Goal: Task Accomplishment & Management: Manage account settings

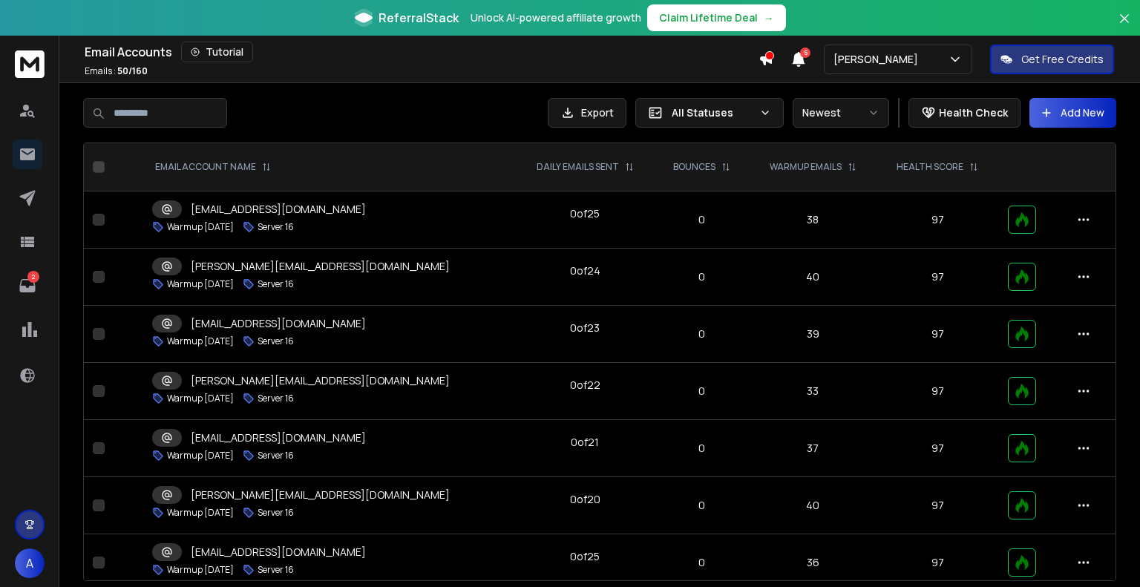
click at [873, 56] on p "[PERSON_NAME]" at bounding box center [878, 59] width 91 height 15
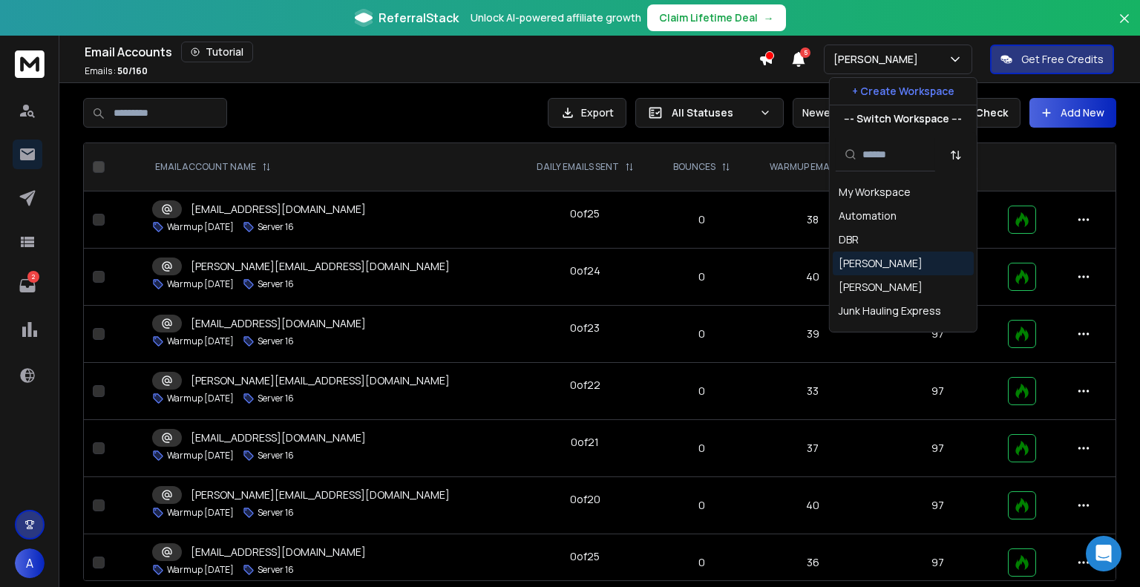
click at [887, 264] on div "[PERSON_NAME]" at bounding box center [880, 263] width 84 height 15
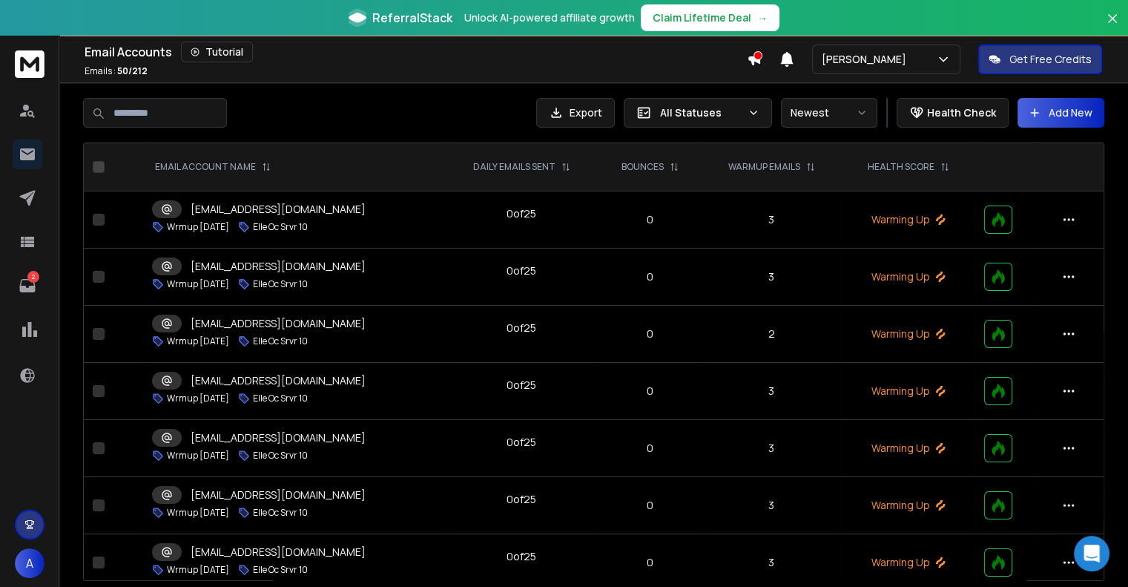
click at [666, 111] on p "All Statuses" at bounding box center [701, 112] width 82 height 15
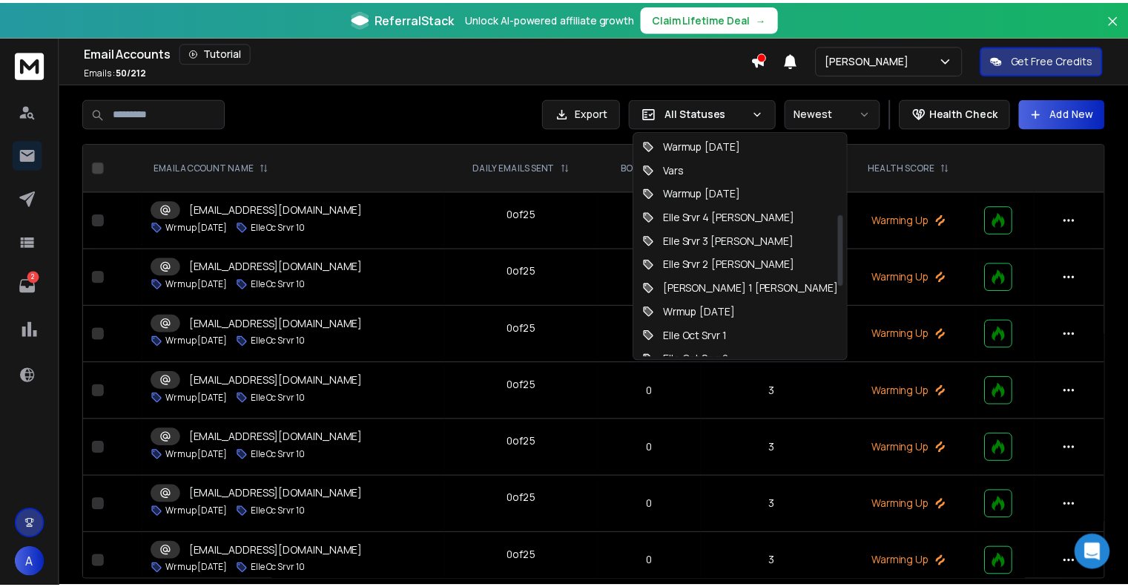
scroll to position [249, 0]
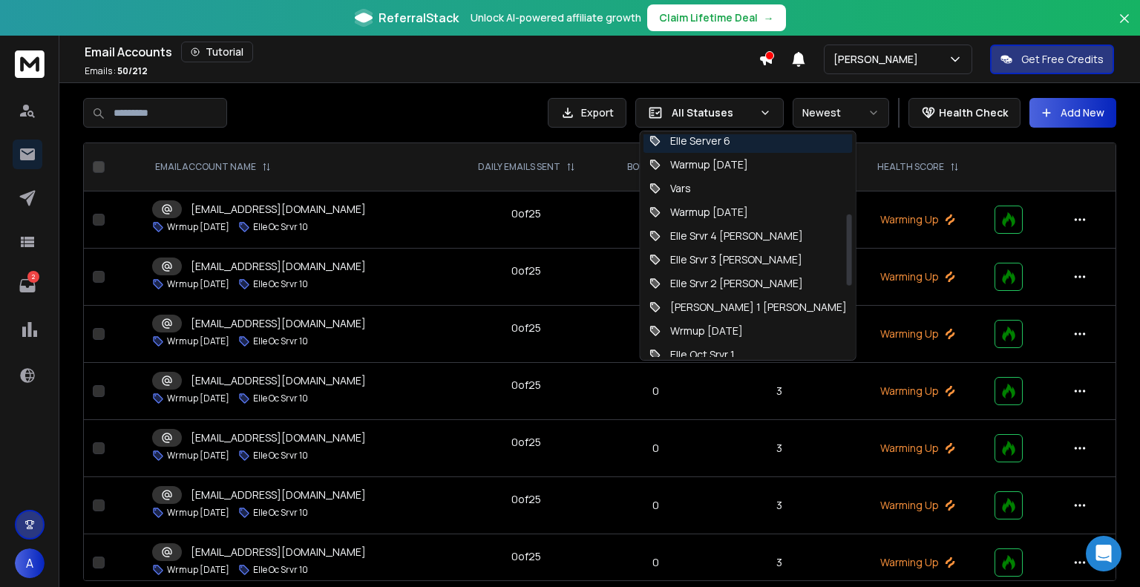
click at [705, 137] on div "Elle Server 6" at bounding box center [689, 141] width 81 height 15
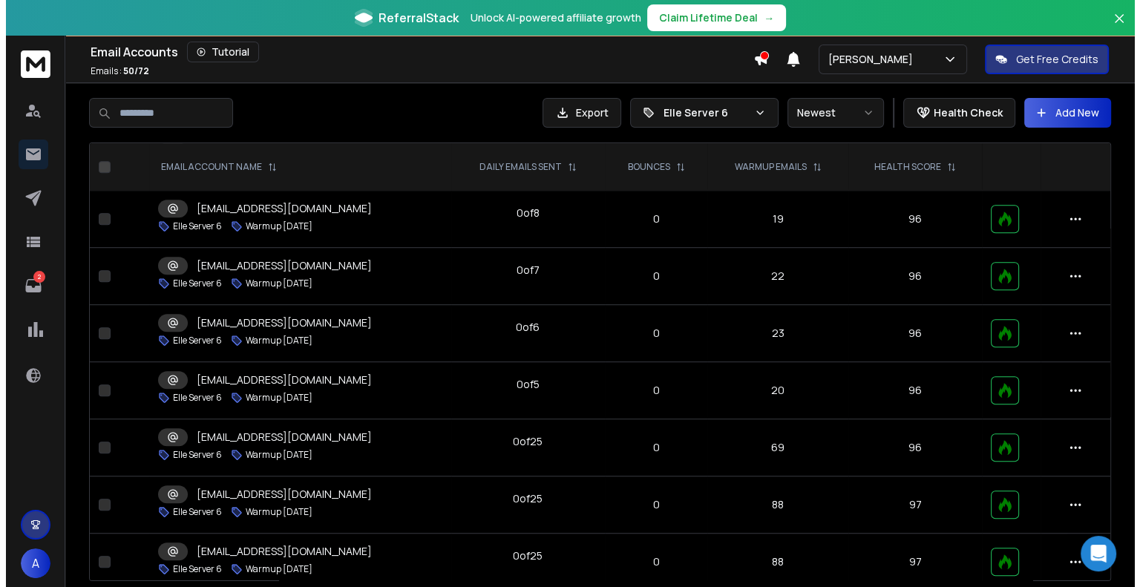
scroll to position [890, 0]
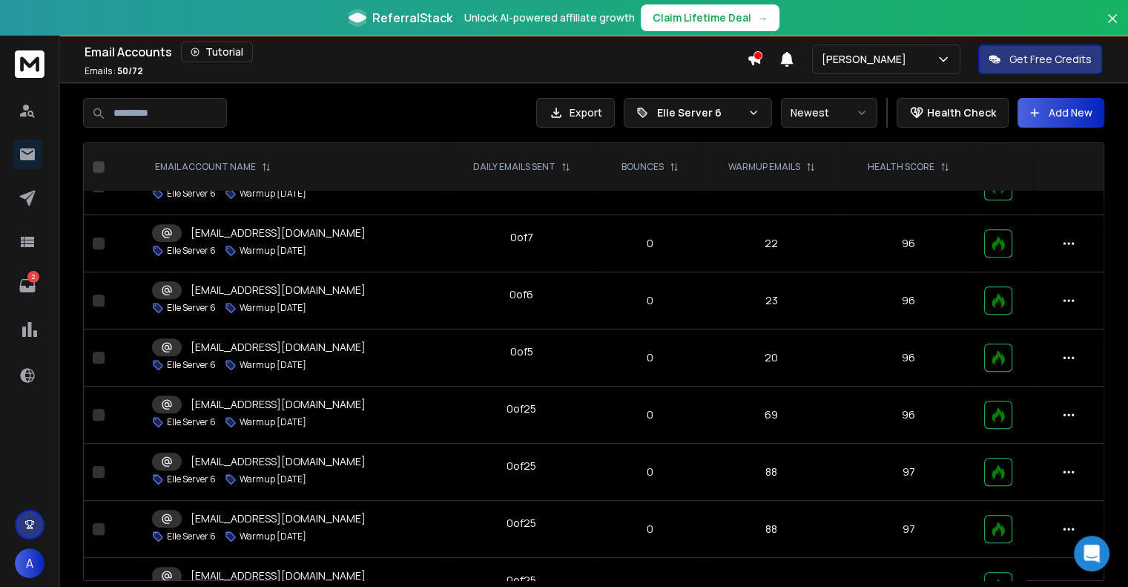
click at [1062, 239] on icon at bounding box center [1068, 243] width 13 height 13
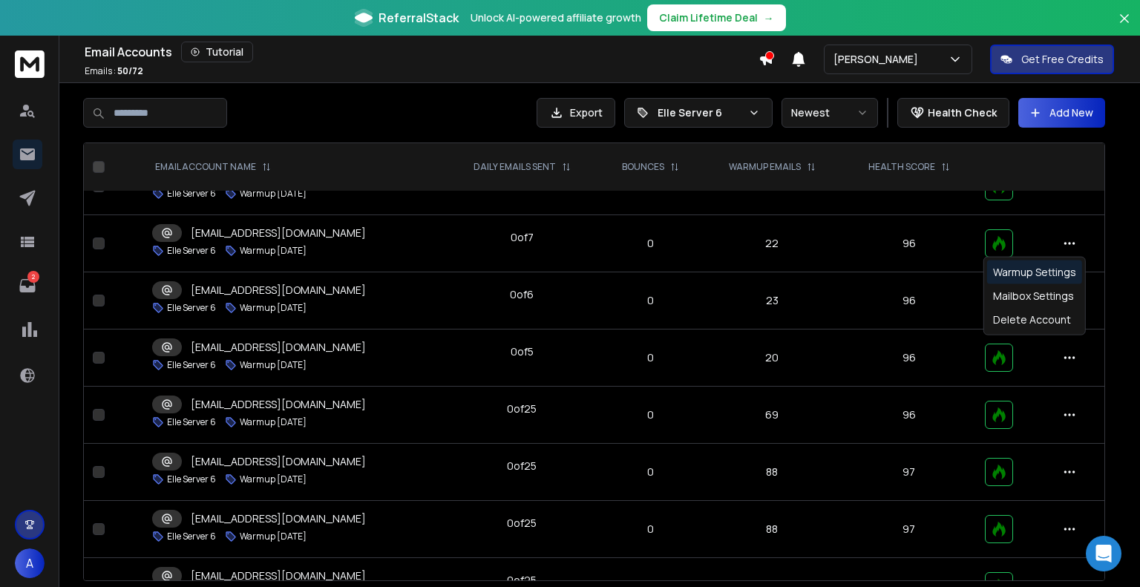
click at [1045, 276] on div "Warmup Settings" at bounding box center [1034, 272] width 95 height 24
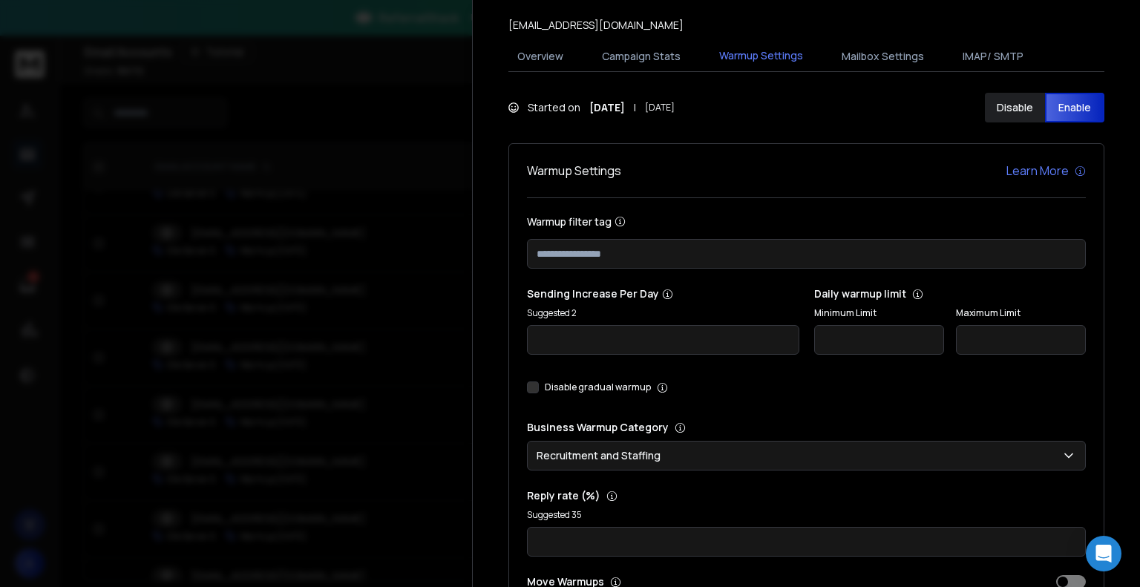
scroll to position [0, 0]
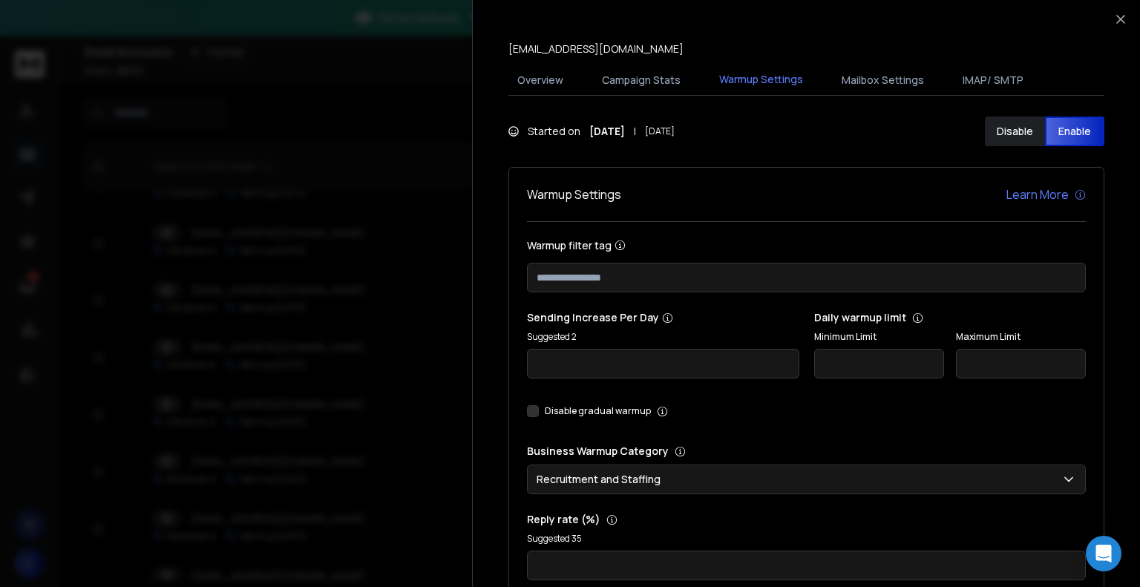
click at [657, 73] on button "Campaign Stats" at bounding box center [641, 80] width 96 height 33
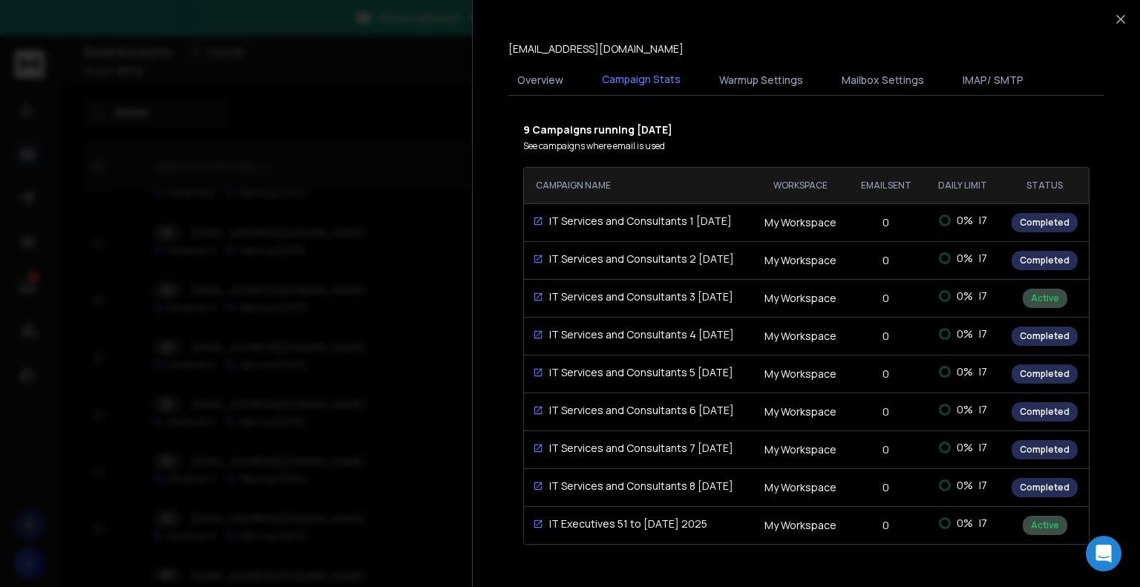
click at [908, 67] on button "Mailbox Settings" at bounding box center [882, 80] width 100 height 33
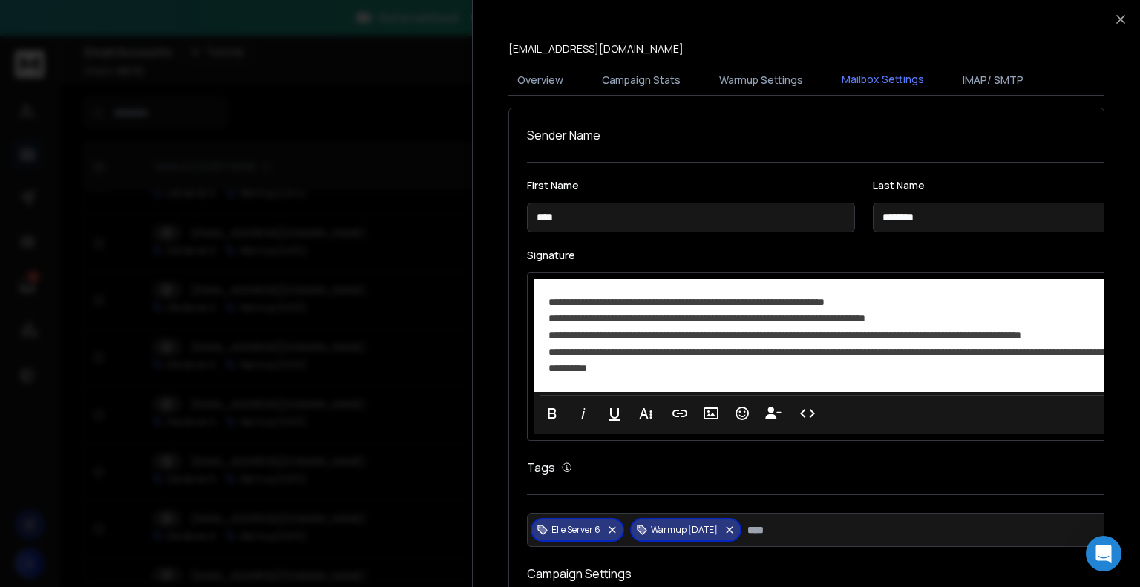
click at [760, 68] on button "Warmup Settings" at bounding box center [761, 80] width 102 height 33
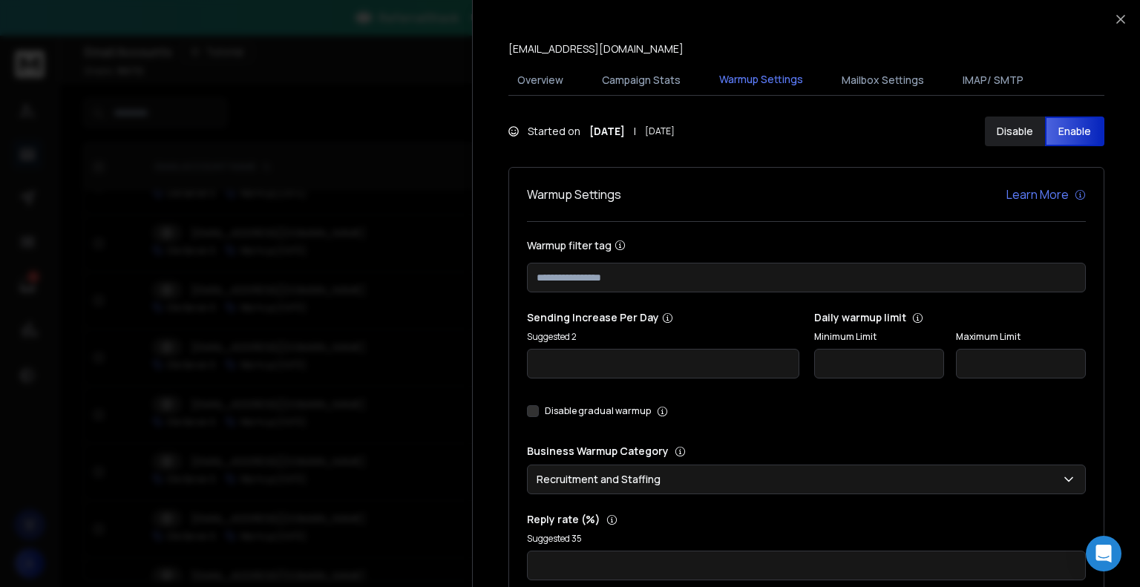
click at [1119, 9] on div "Multi Select Table Sheet [EMAIL_ADDRESS][DOMAIN_NAME] Overview Campaign Stats W…" at bounding box center [806, 293] width 668 height 587
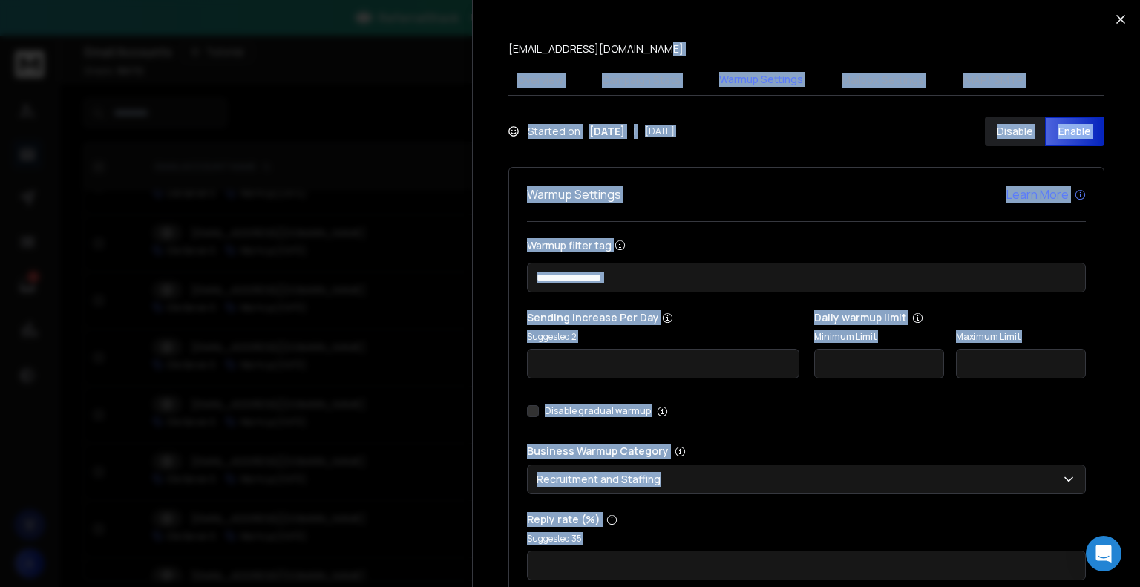
click at [1109, 21] on div "Multi Select Table Sheet [EMAIL_ADDRESS][DOMAIN_NAME] Overview Campaign Stats W…" at bounding box center [806, 293] width 668 height 587
click at [1116, 15] on icon "button" at bounding box center [1120, 19] width 15 height 15
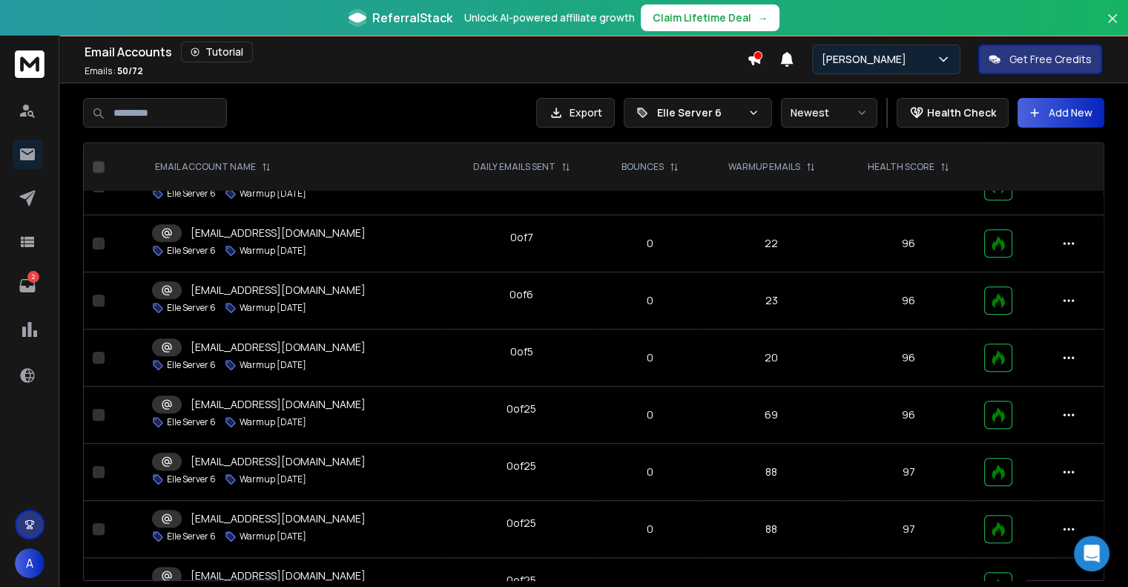
click at [858, 45] on button "[PERSON_NAME]" at bounding box center [886, 60] width 148 height 30
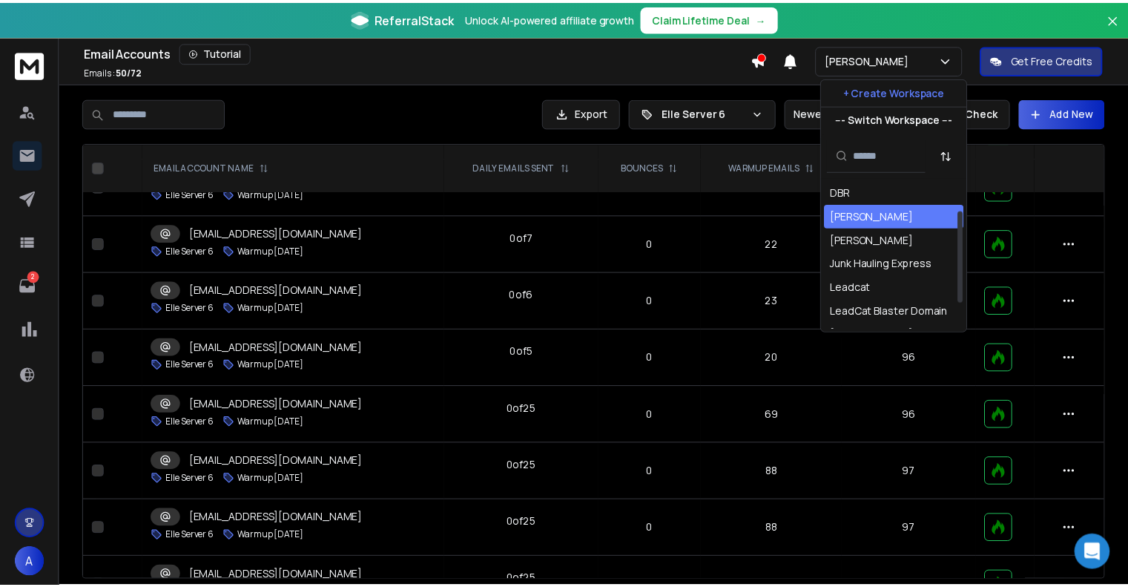
scroll to position [89, 0]
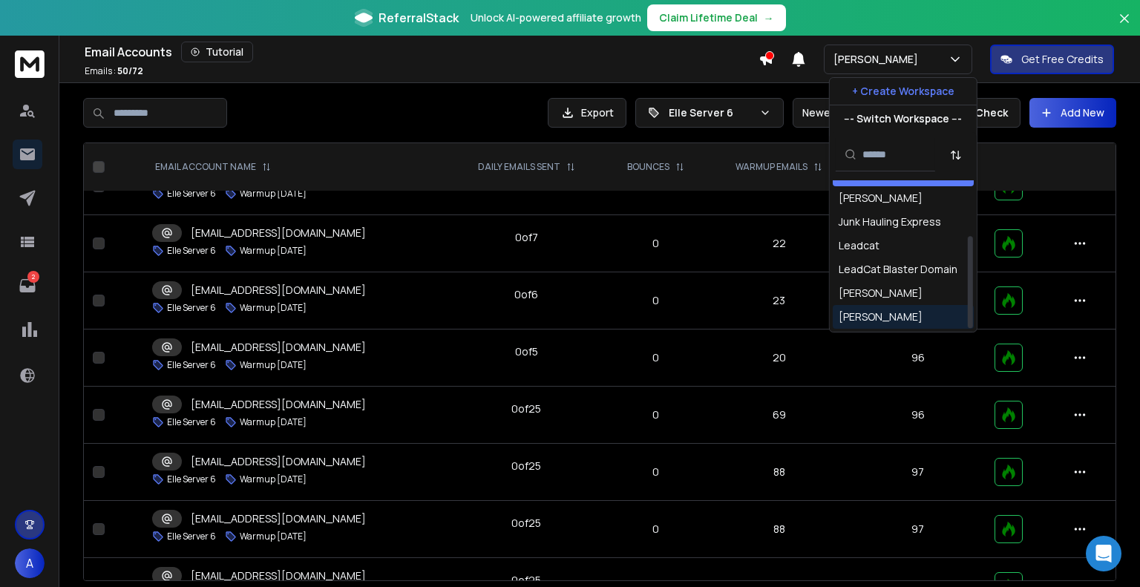
click at [878, 322] on div "[PERSON_NAME]" at bounding box center [880, 316] width 84 height 15
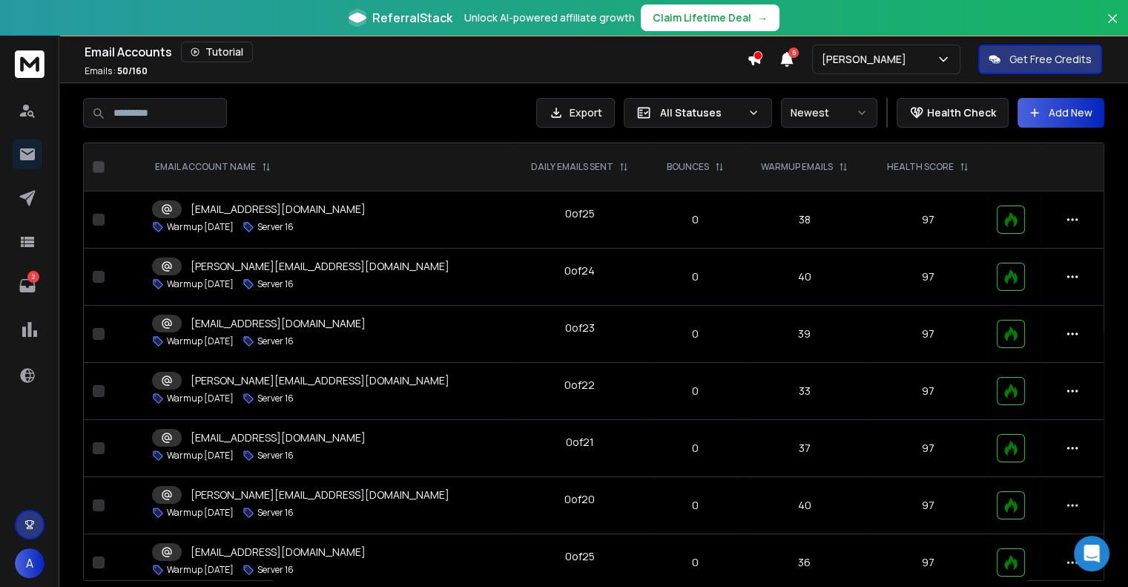
click at [736, 119] on p "All Statuses" at bounding box center [701, 112] width 82 height 15
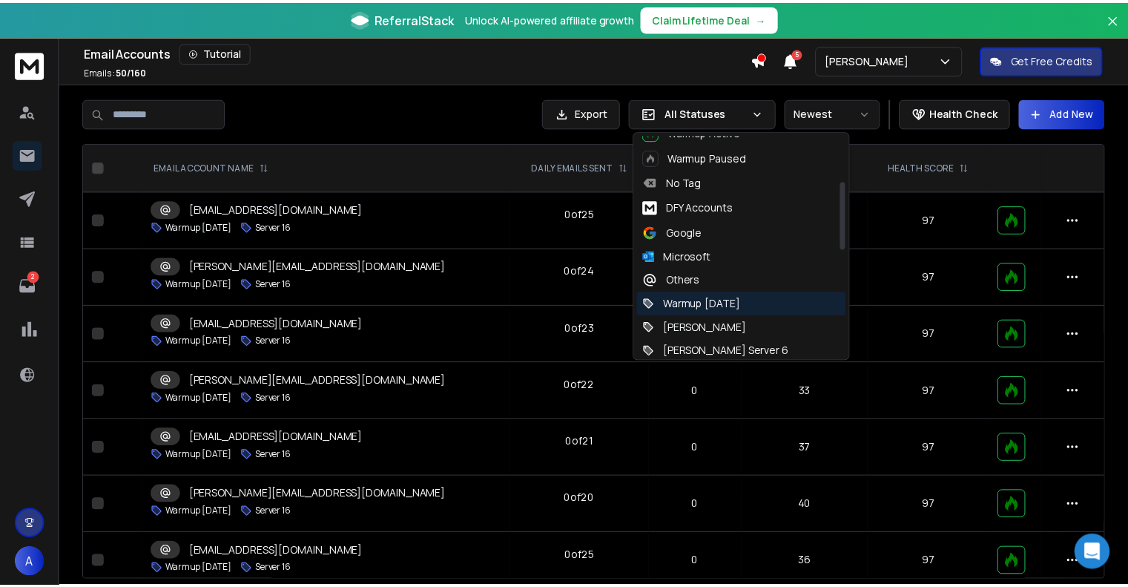
scroll to position [148, 0]
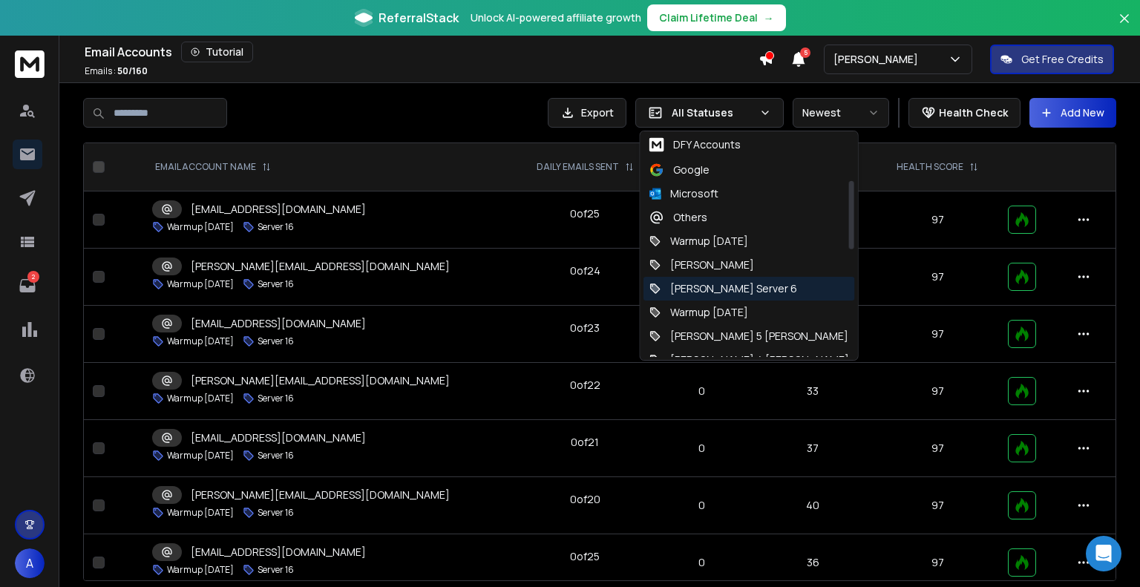
click at [723, 292] on div "Tom Server 6" at bounding box center [723, 288] width 148 height 15
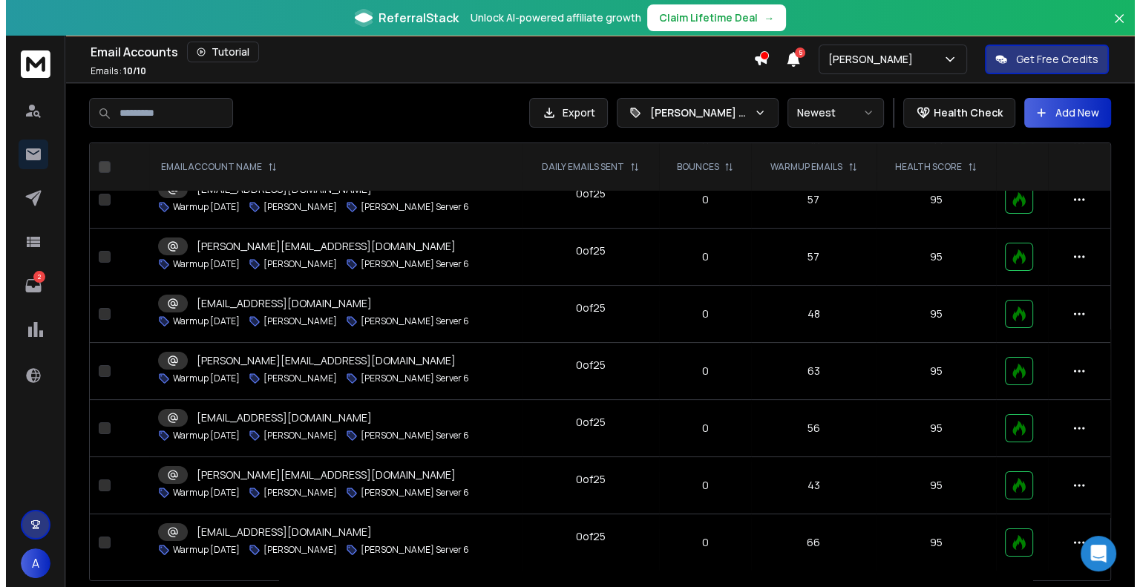
scroll to position [0, 0]
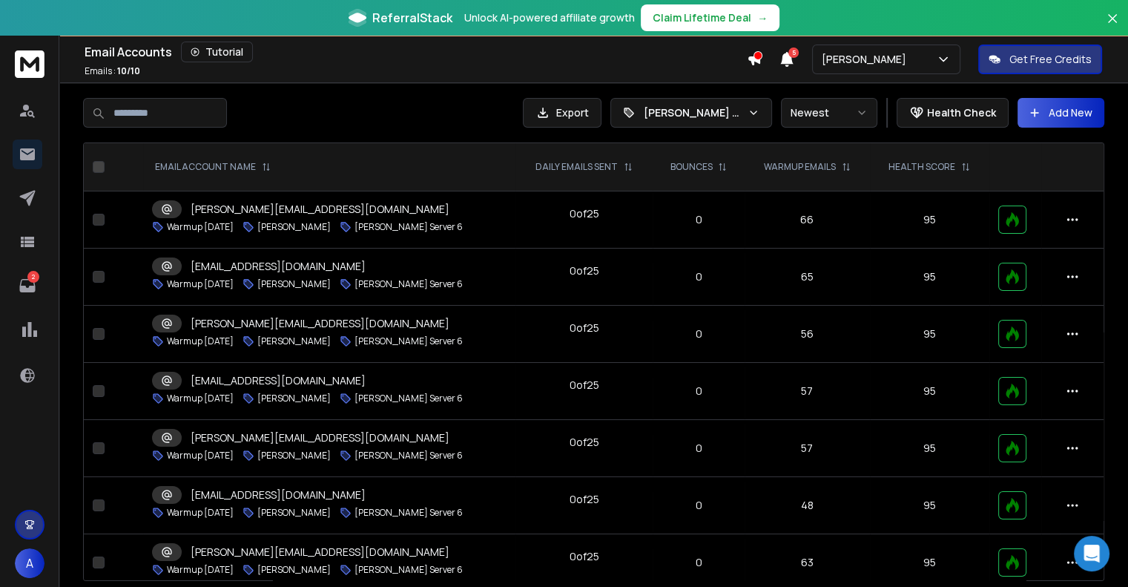
click at [1058, 226] on button at bounding box center [1073, 219] width 45 height 25
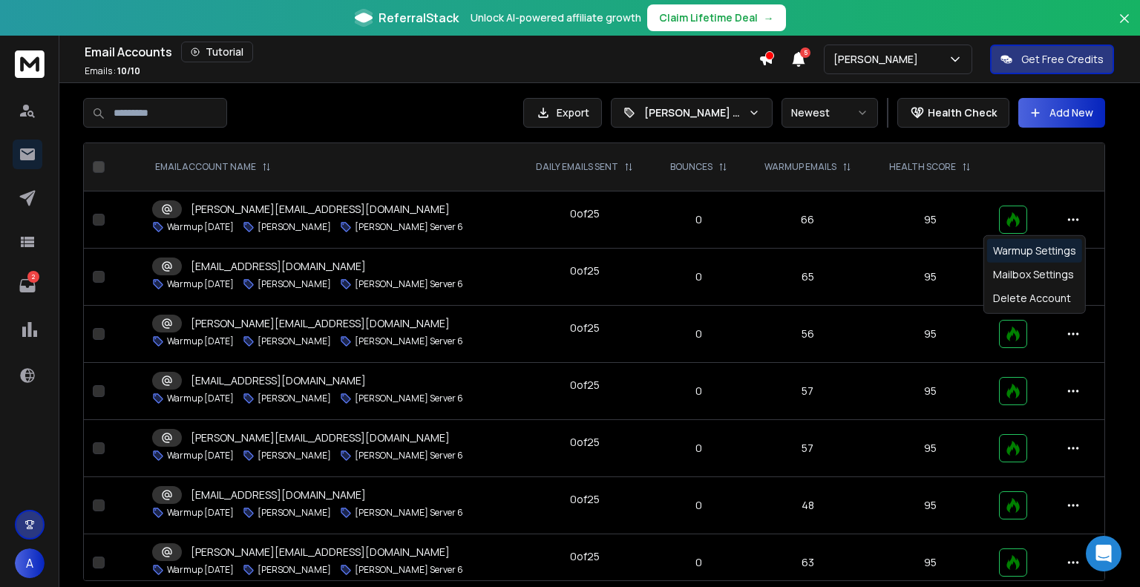
click at [1034, 255] on div "Warmup Settings" at bounding box center [1034, 251] width 95 height 24
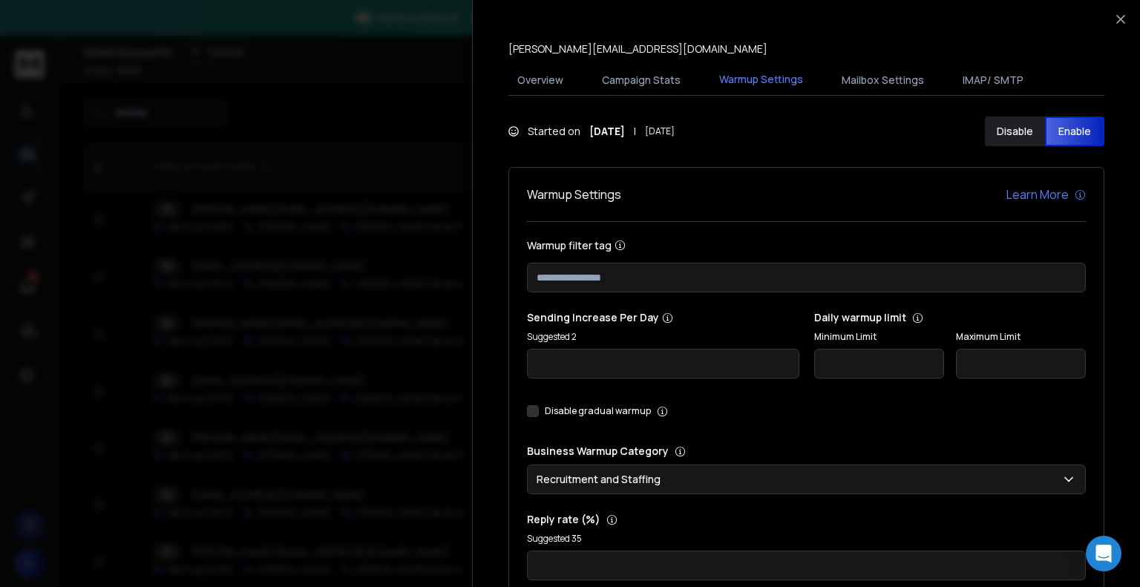
click at [306, 536] on div at bounding box center [570, 293] width 1140 height 587
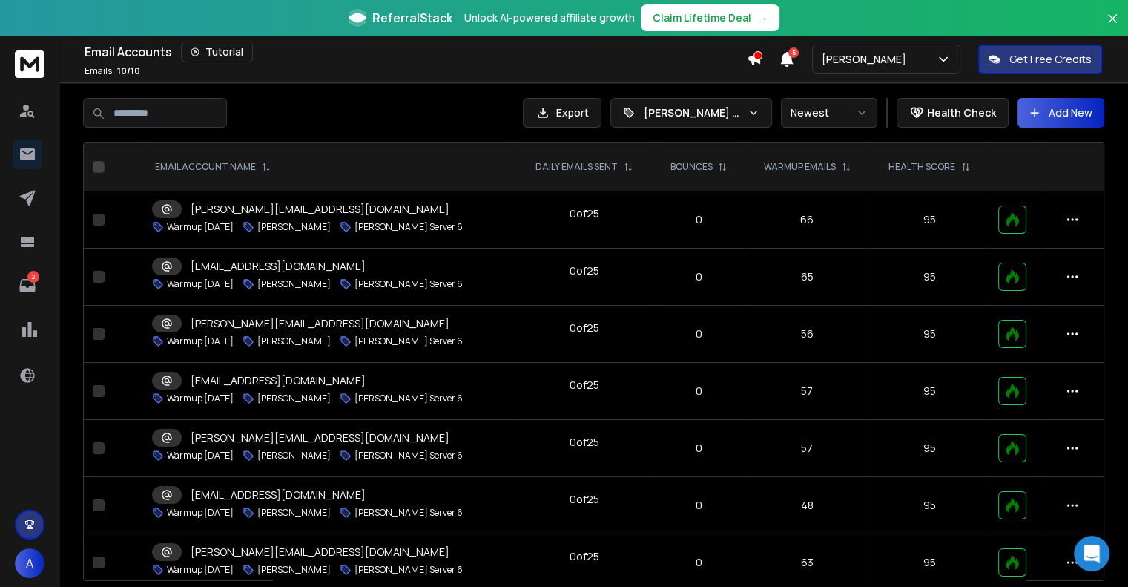
click at [550, 76] on div "Emails : 10 / 10" at bounding box center [416, 71] width 663 height 12
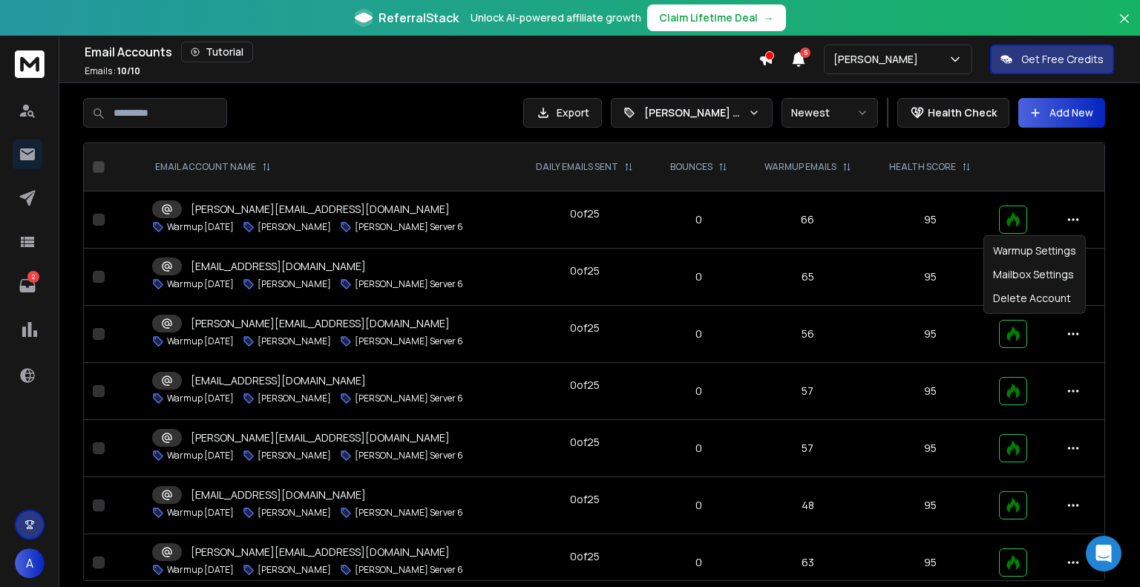
click at [1066, 217] on icon at bounding box center [1072, 219] width 13 height 13
click at [1036, 254] on div "Warmup Settings" at bounding box center [1034, 251] width 95 height 24
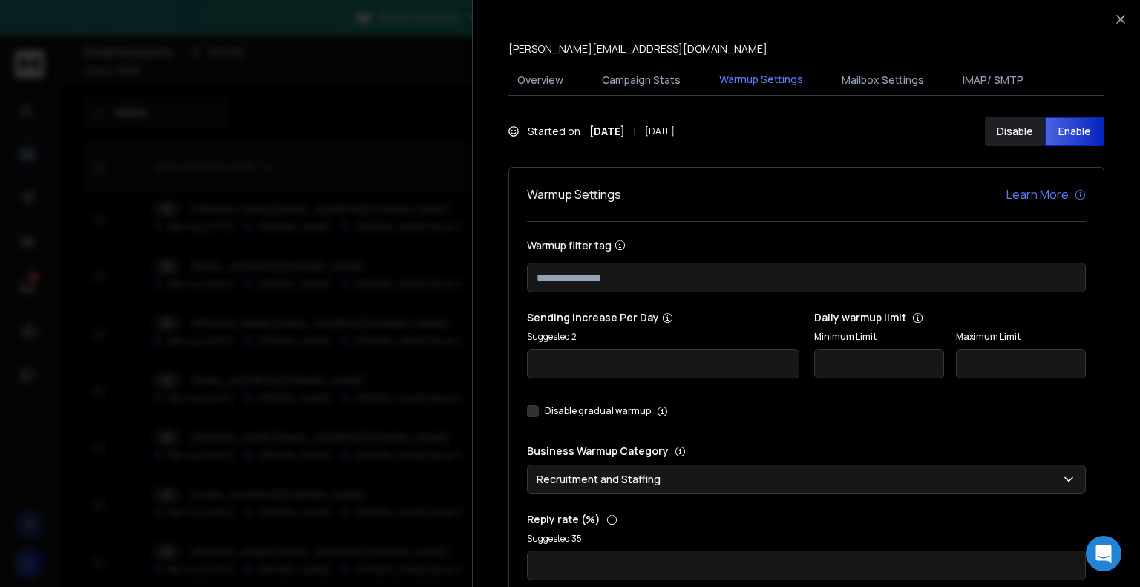
click at [648, 78] on button "Campaign Stats" at bounding box center [641, 80] width 96 height 33
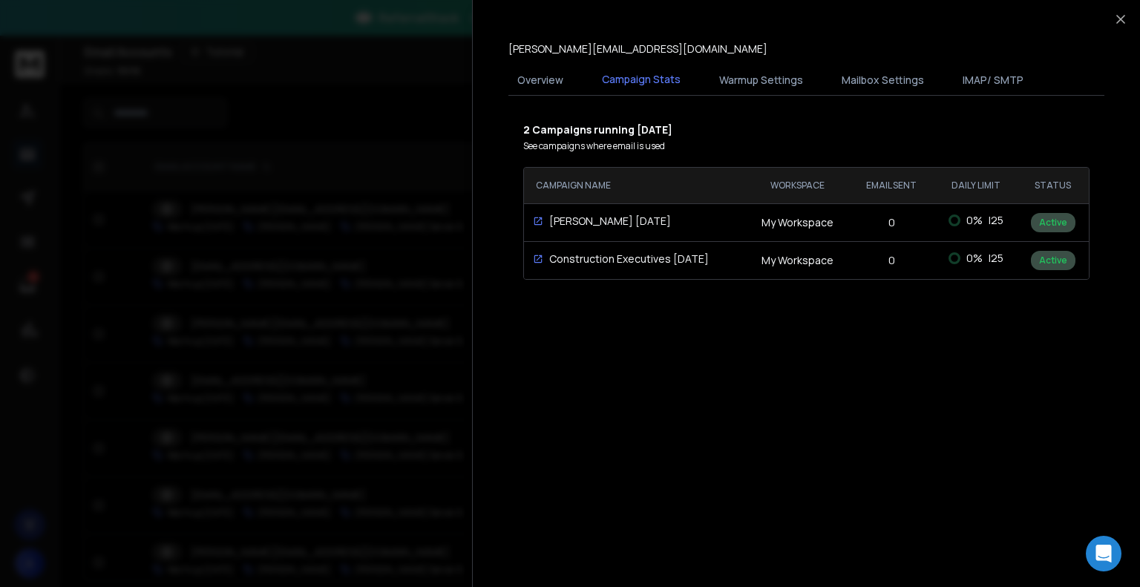
click at [867, 73] on button "Mailbox Settings" at bounding box center [882, 80] width 100 height 33
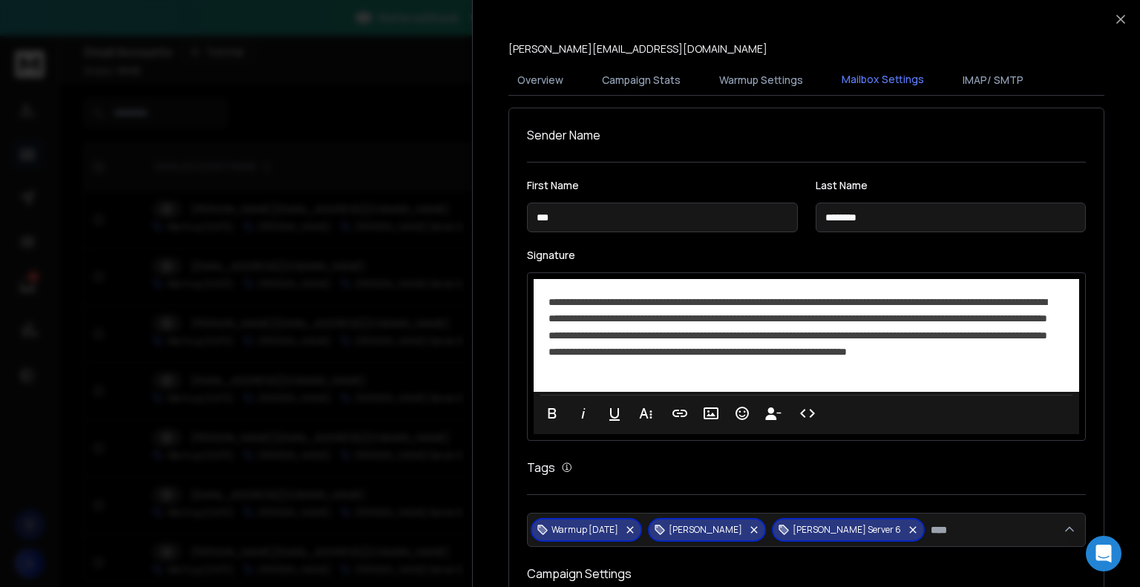
click at [1117, 21] on icon "button" at bounding box center [1120, 19] width 7 height 7
